Goal: Task Accomplishment & Management: Use online tool/utility

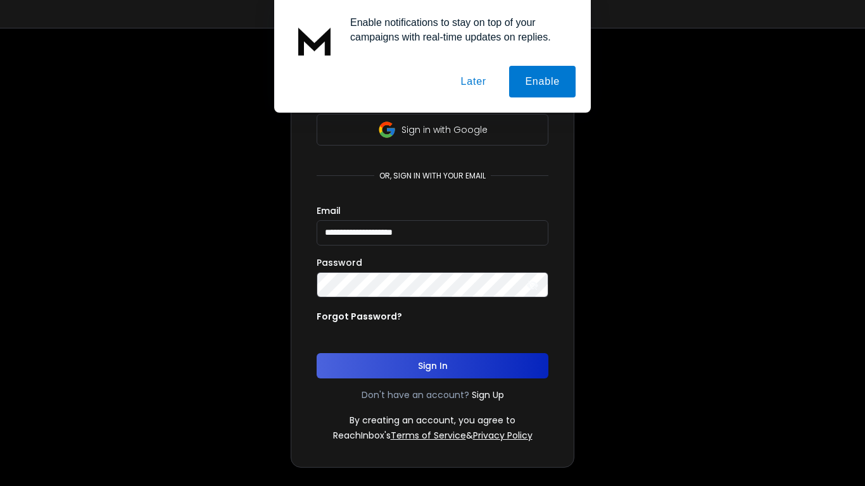
type input "**********"
click at [432, 365] on button "Sign In" at bounding box center [433, 365] width 232 height 25
